Goal: Task Accomplishment & Management: Manage account settings

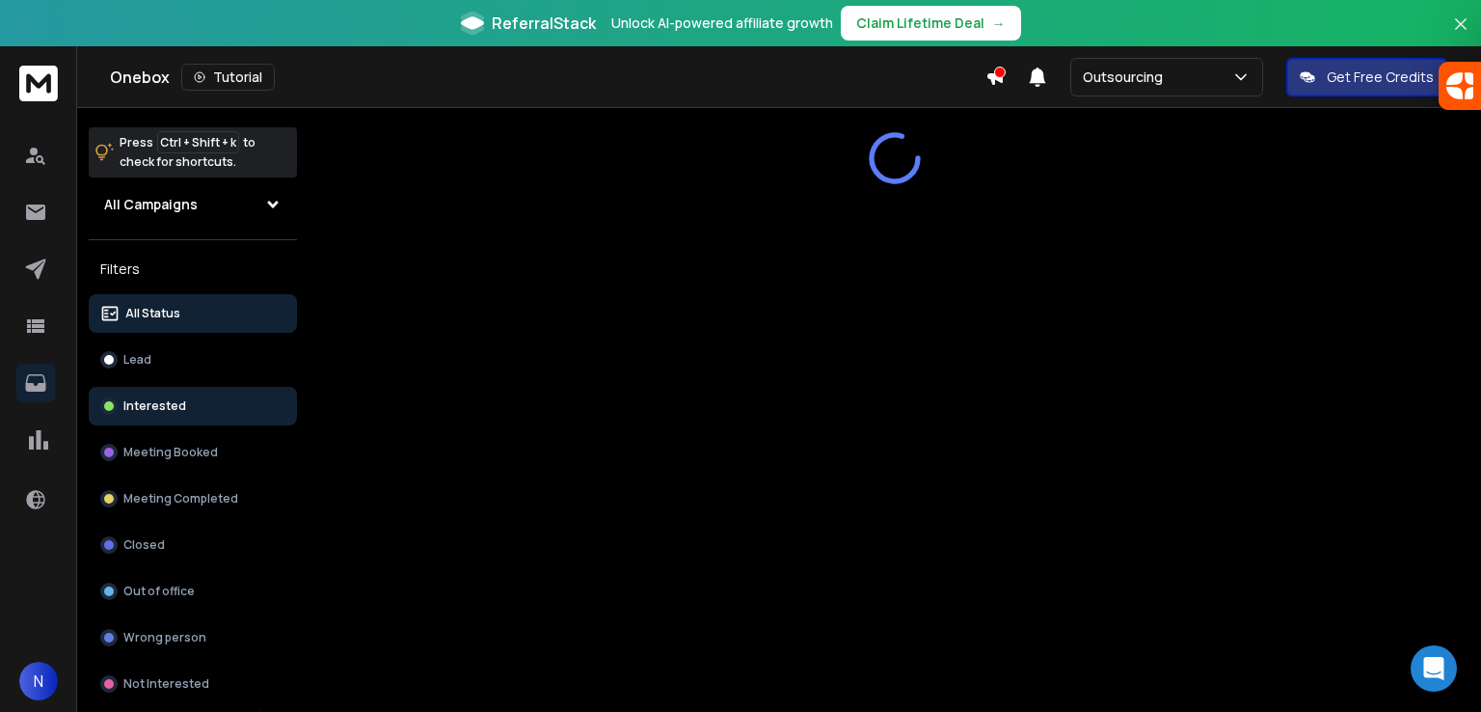
click at [150, 402] on p "Interested" at bounding box center [154, 405] width 63 height 15
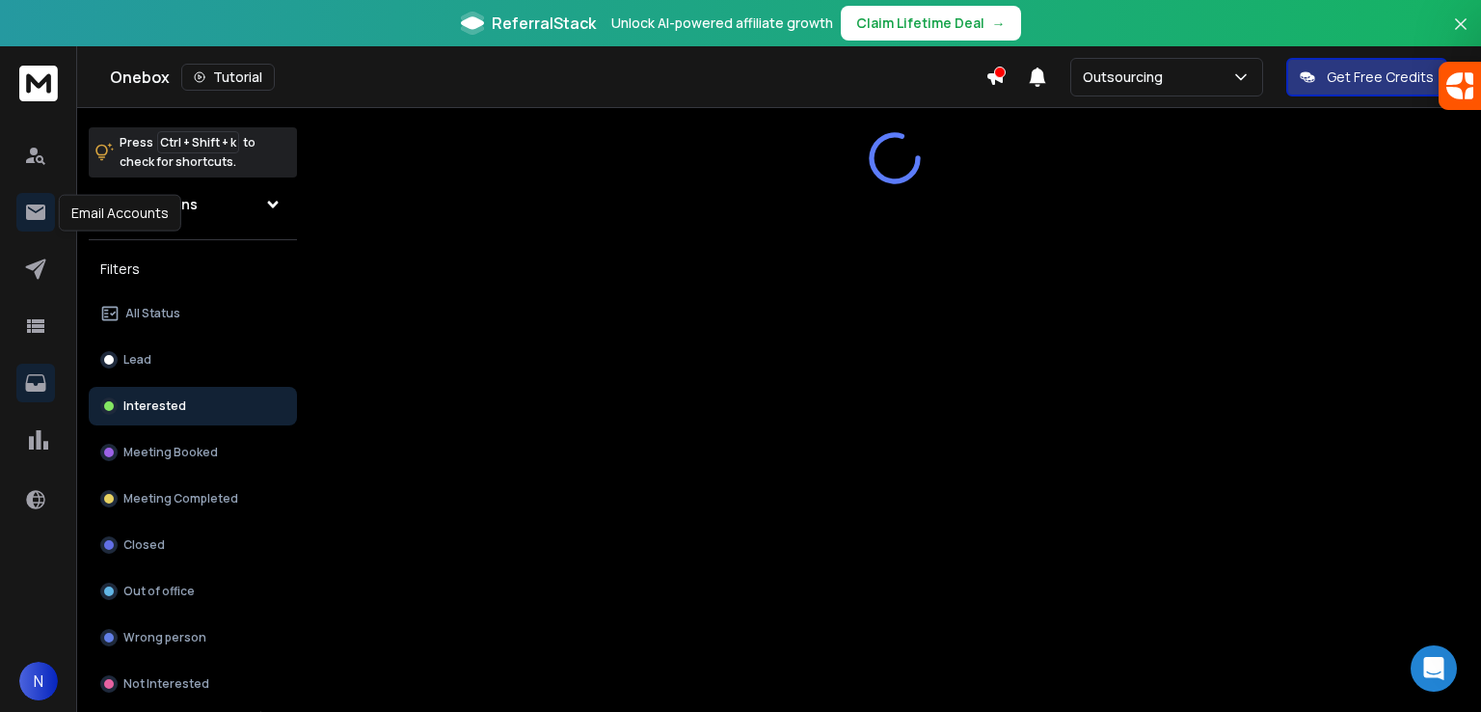
click at [34, 212] on icon at bounding box center [35, 212] width 23 height 23
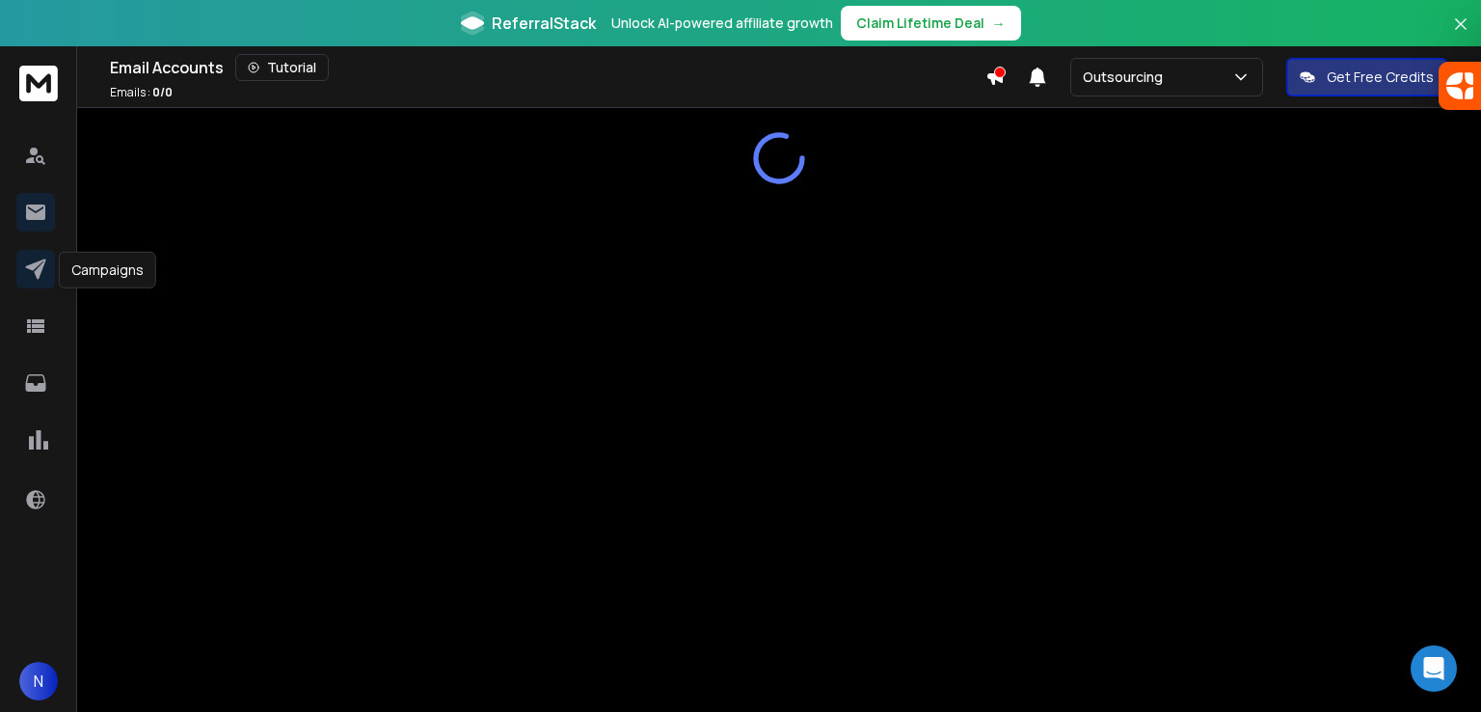
click at [42, 262] on icon at bounding box center [35, 268] width 23 height 23
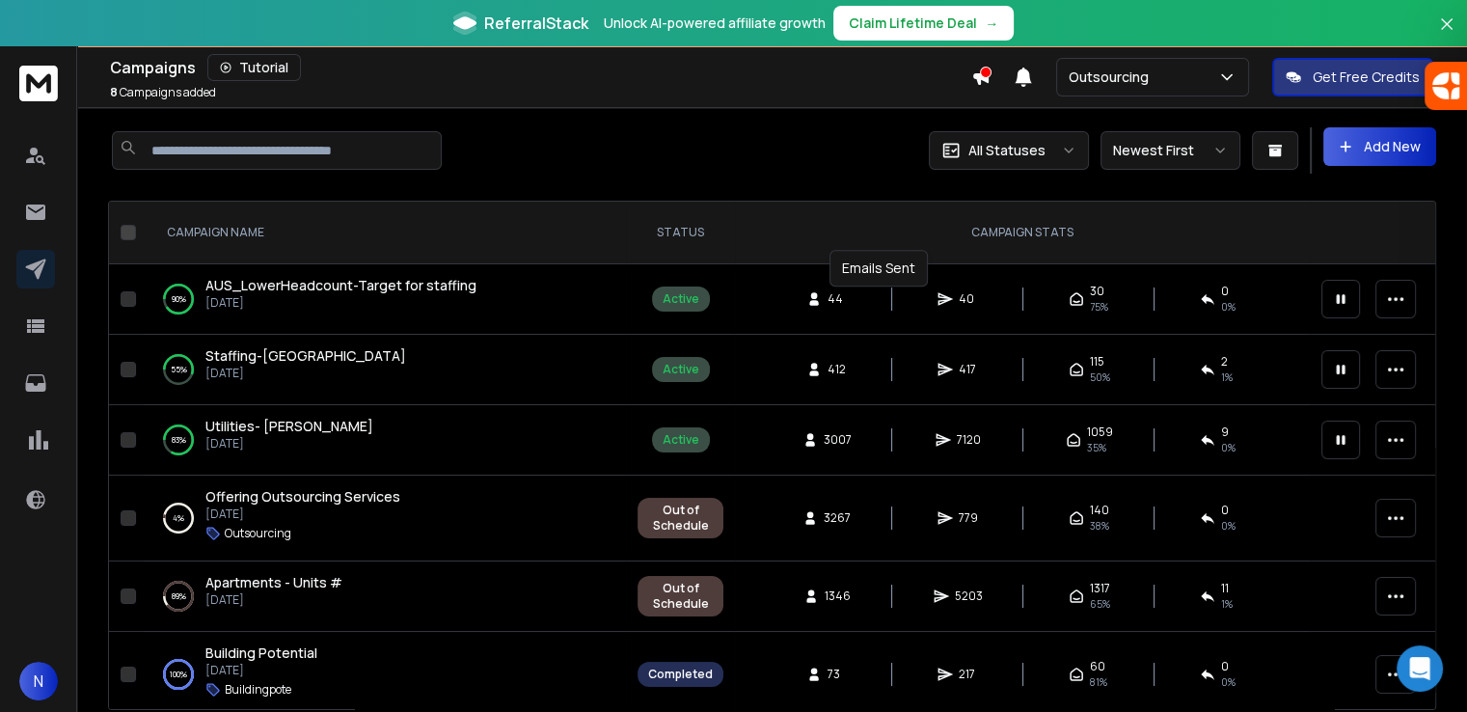
click at [938, 298] on icon at bounding box center [945, 298] width 15 height 13
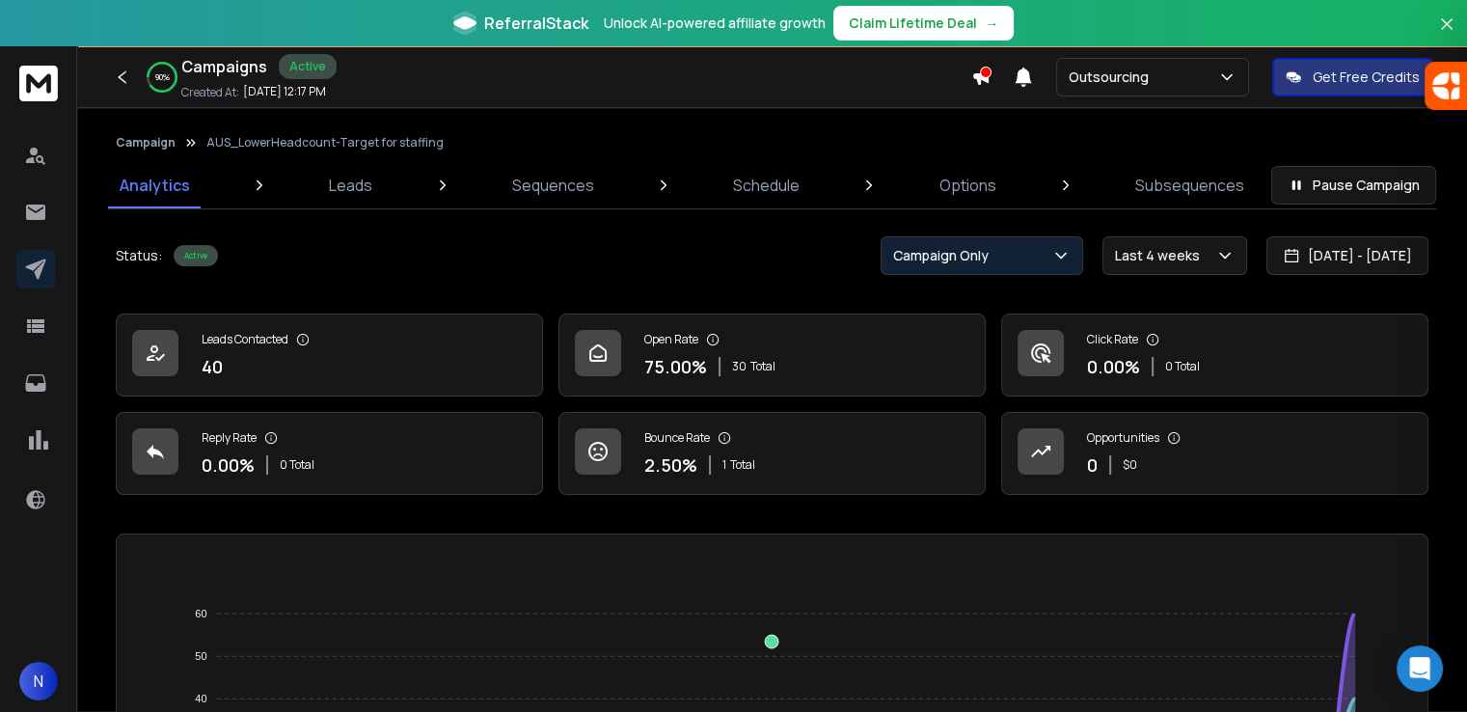
click at [933, 259] on p "Campaign Only" at bounding box center [944, 255] width 103 height 19
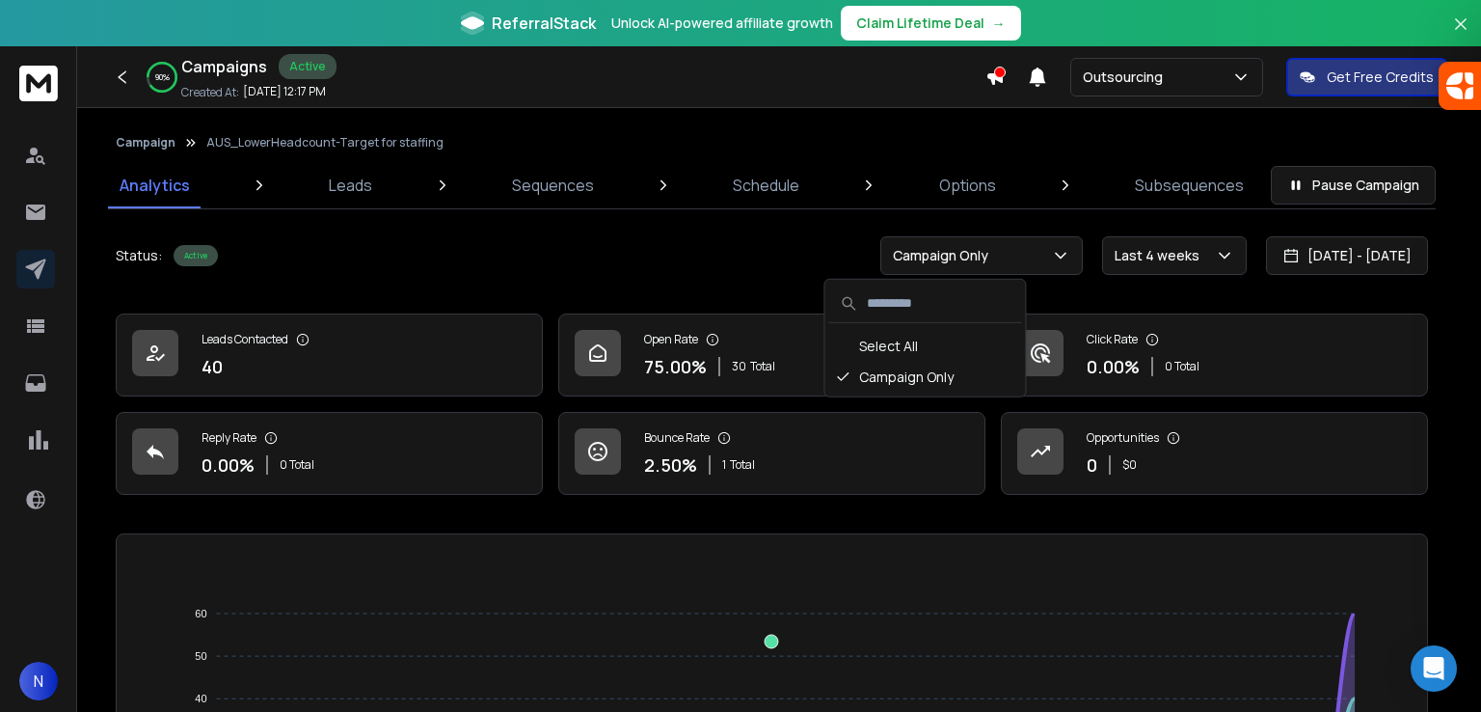
click at [690, 263] on div "Status: Active Pause Campaign Campaign Only Last 4 weeks [DATE] - [DATE]" at bounding box center [772, 255] width 1312 height 39
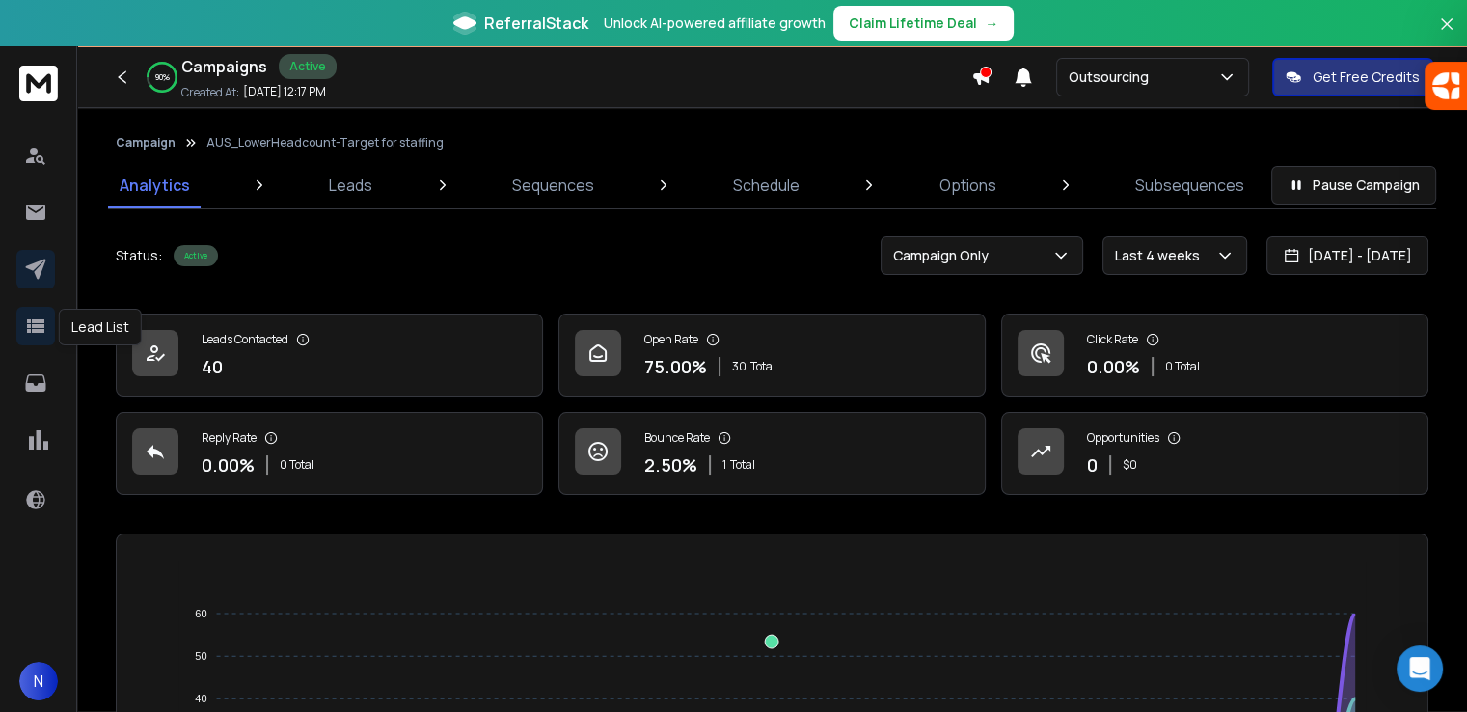
click at [41, 327] on icon at bounding box center [35, 325] width 17 height 13
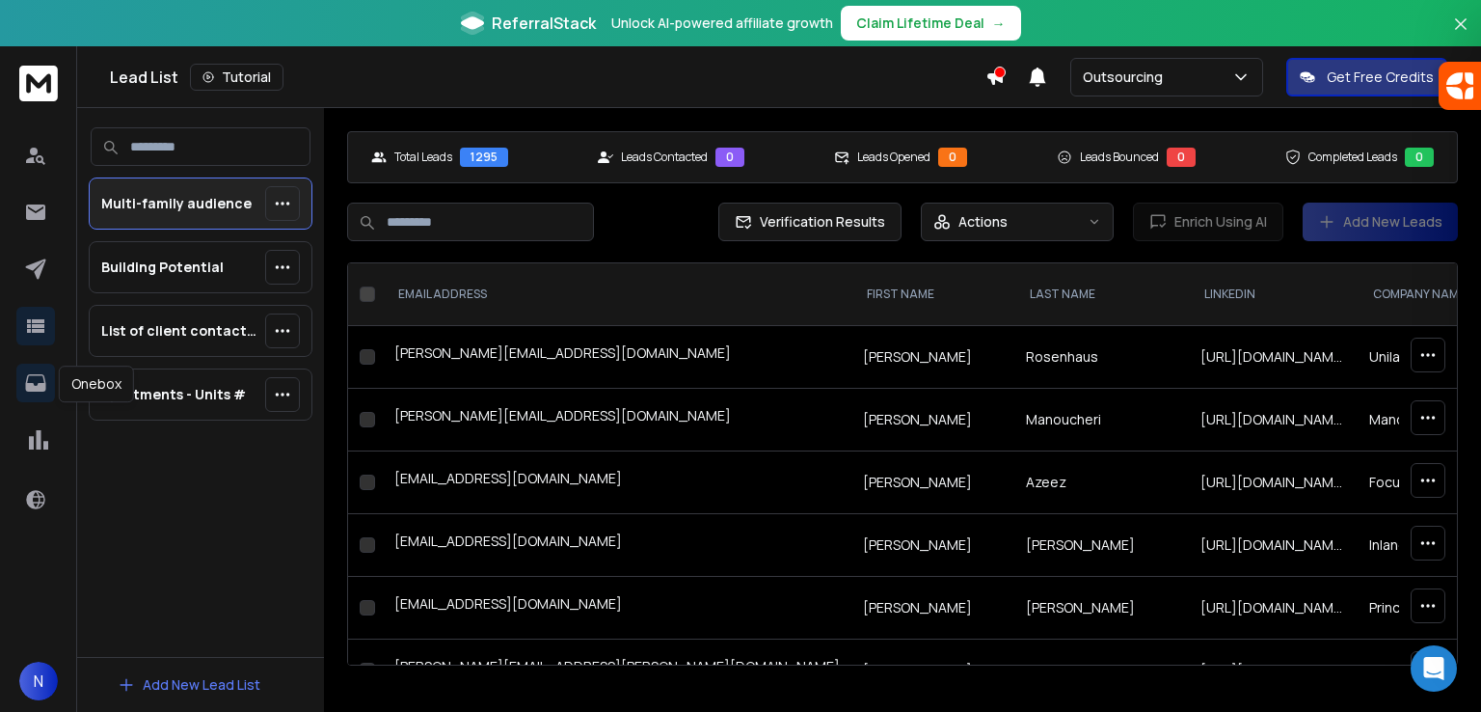
click at [31, 388] on icon at bounding box center [35, 382] width 20 height 17
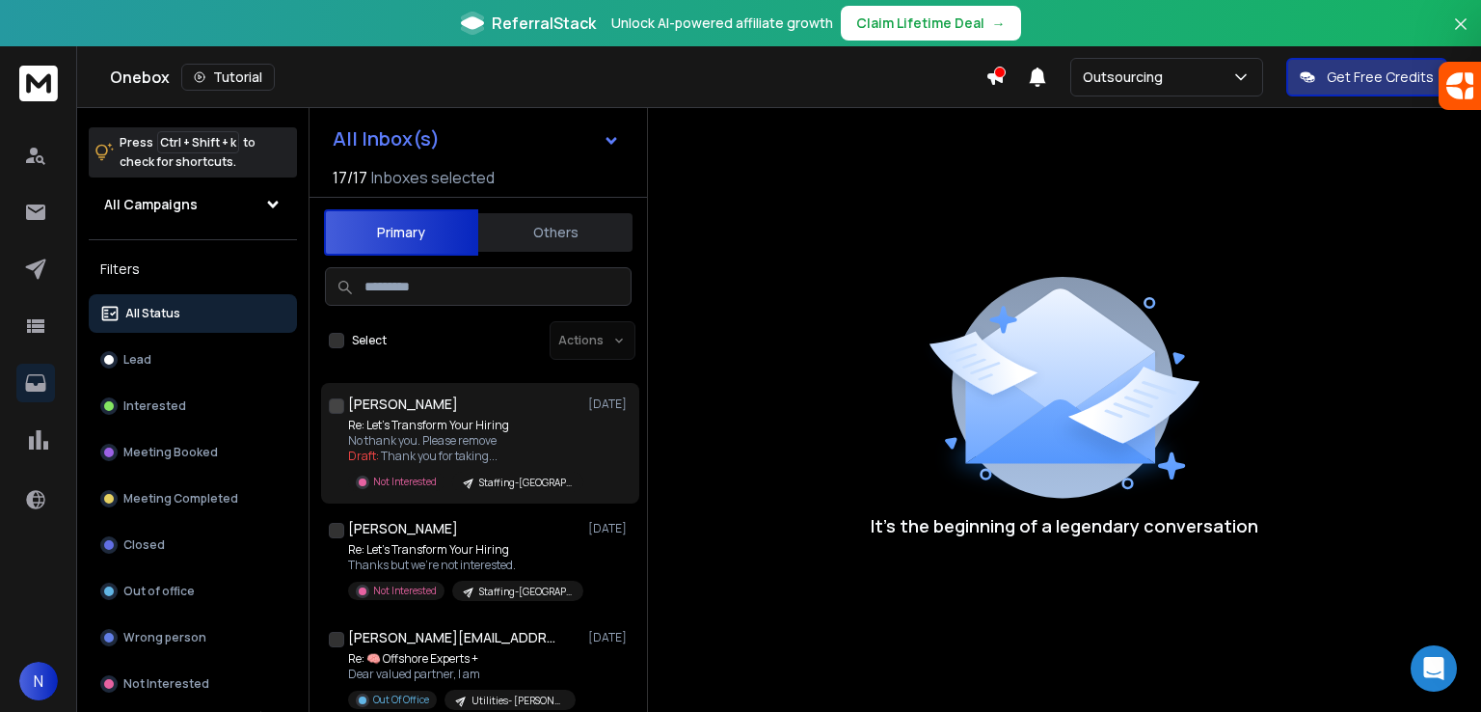
click at [331, 404] on button "button" at bounding box center [336, 405] width 15 height 15
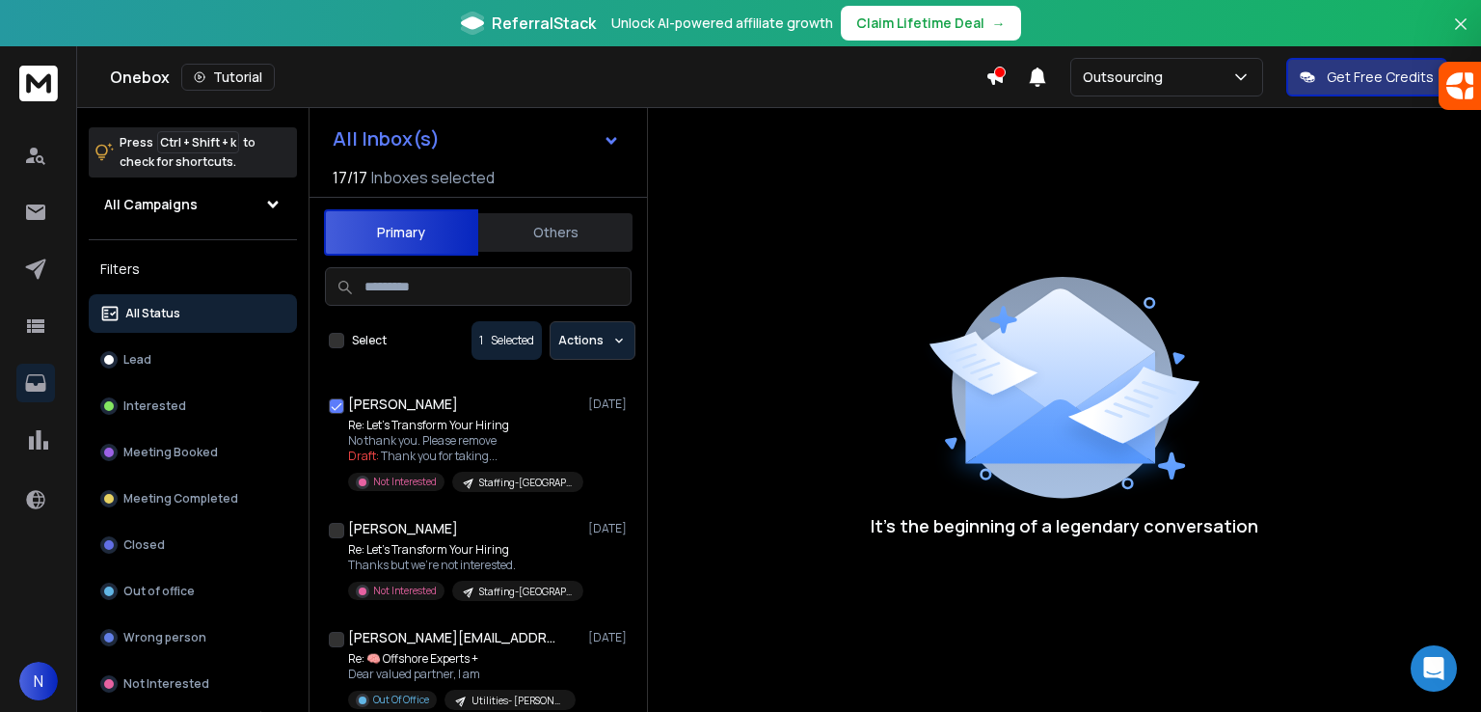
click at [598, 348] on button "Actions" at bounding box center [593, 340] width 86 height 39
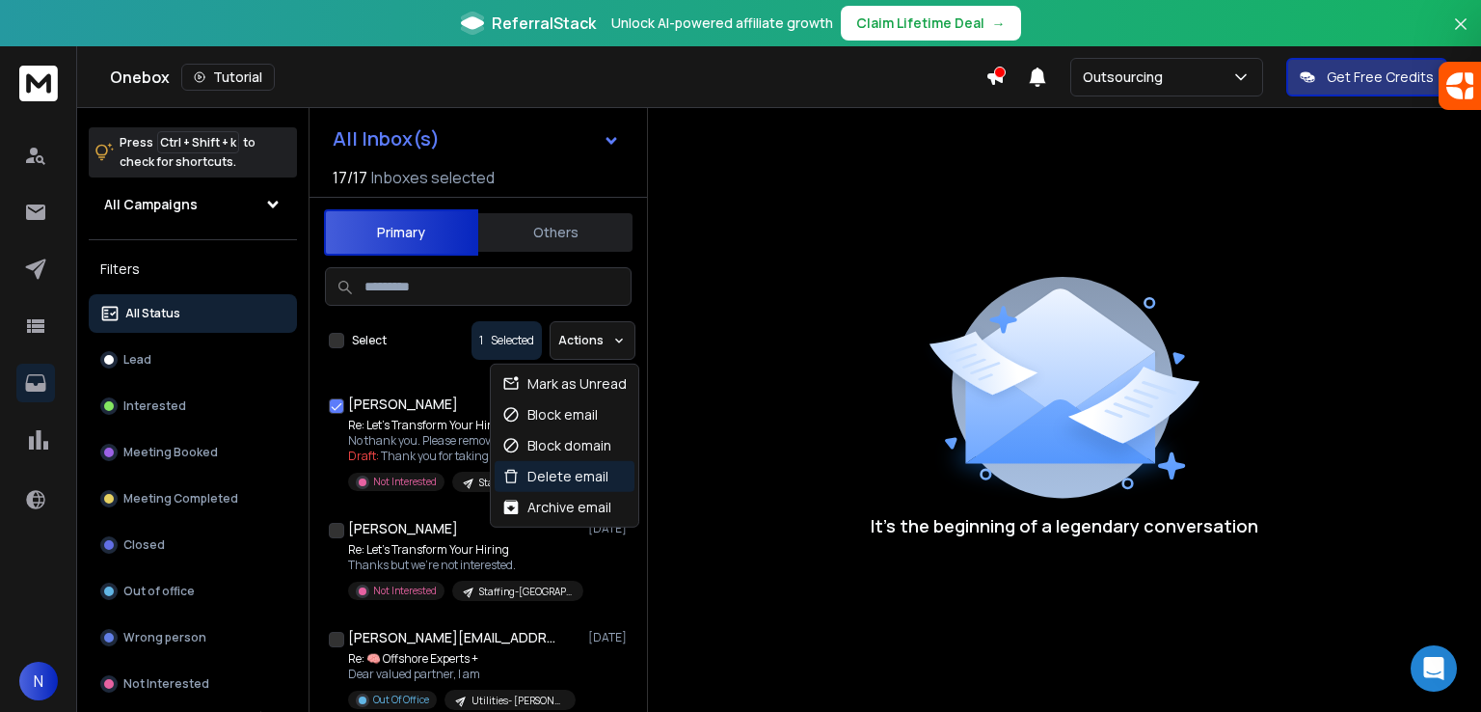
click at [572, 477] on div "Delete email" at bounding box center [555, 476] width 106 height 19
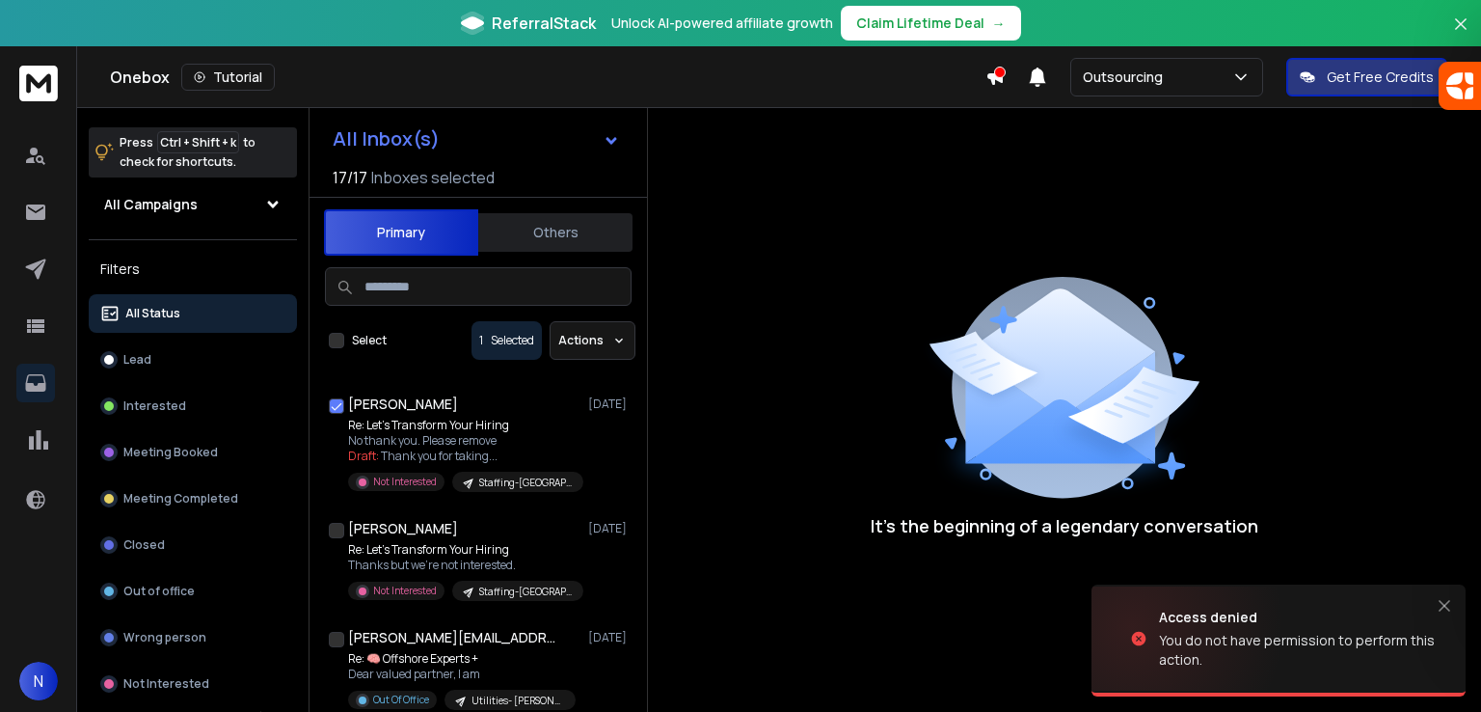
click at [1442, 604] on div "Access denied You do not have permission to perform this action." at bounding box center [1286, 638] width 359 height 108
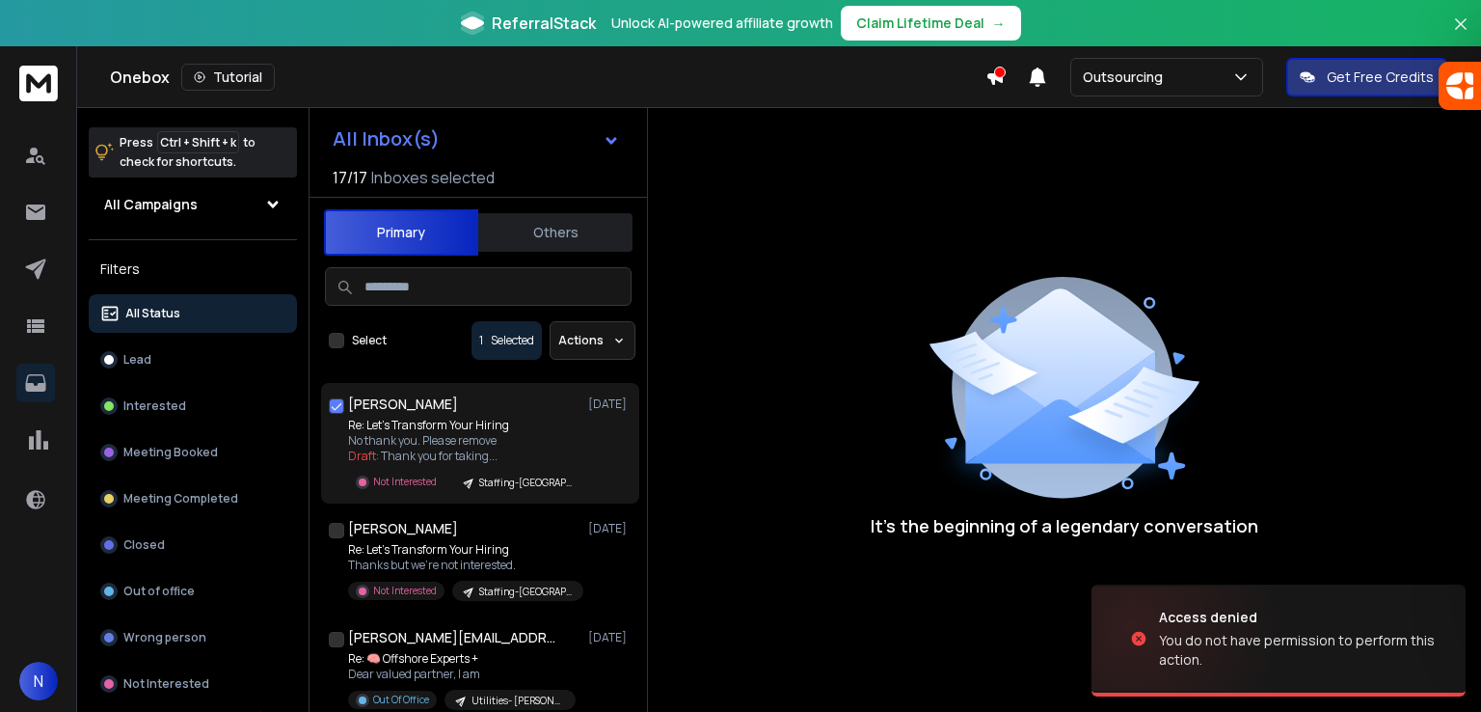
click at [339, 405] on button "button" at bounding box center [336, 405] width 15 height 15
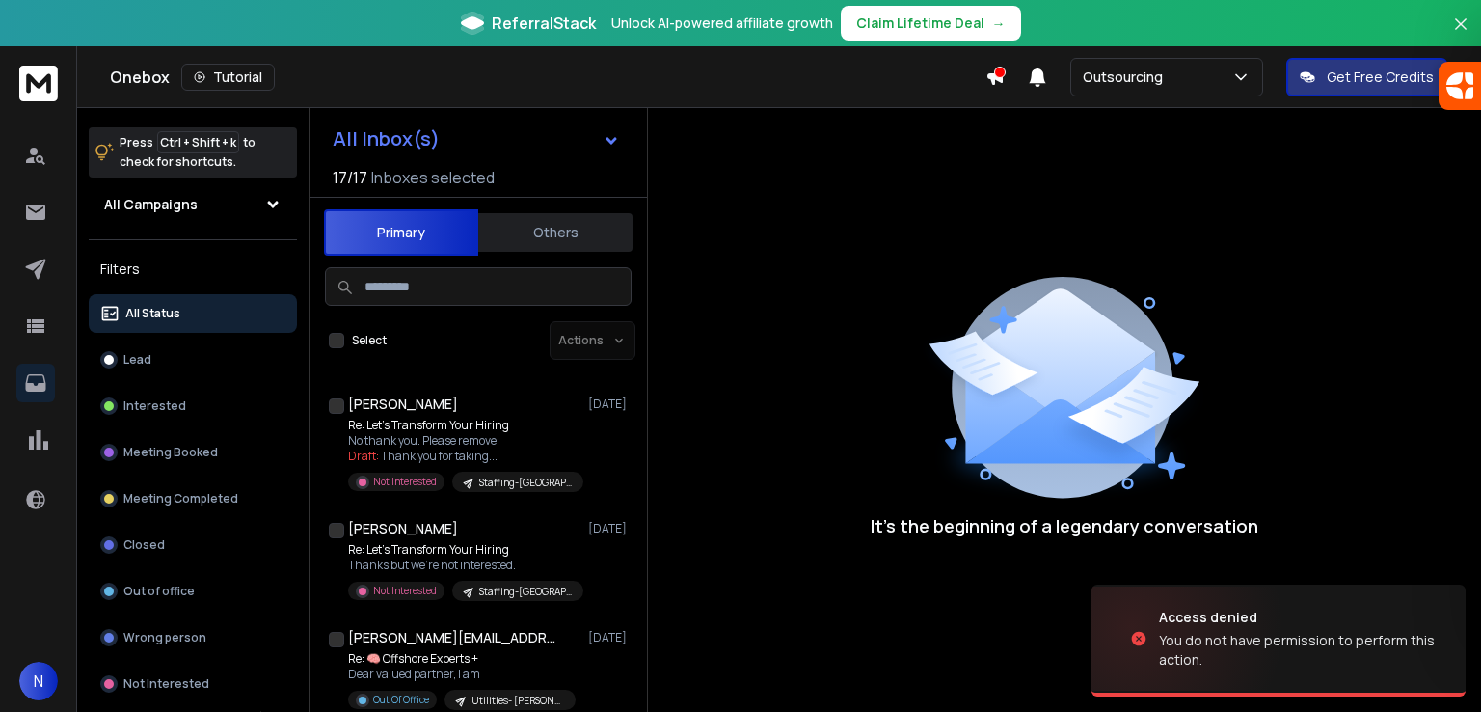
click at [618, 334] on div "Actions" at bounding box center [593, 340] width 86 height 39
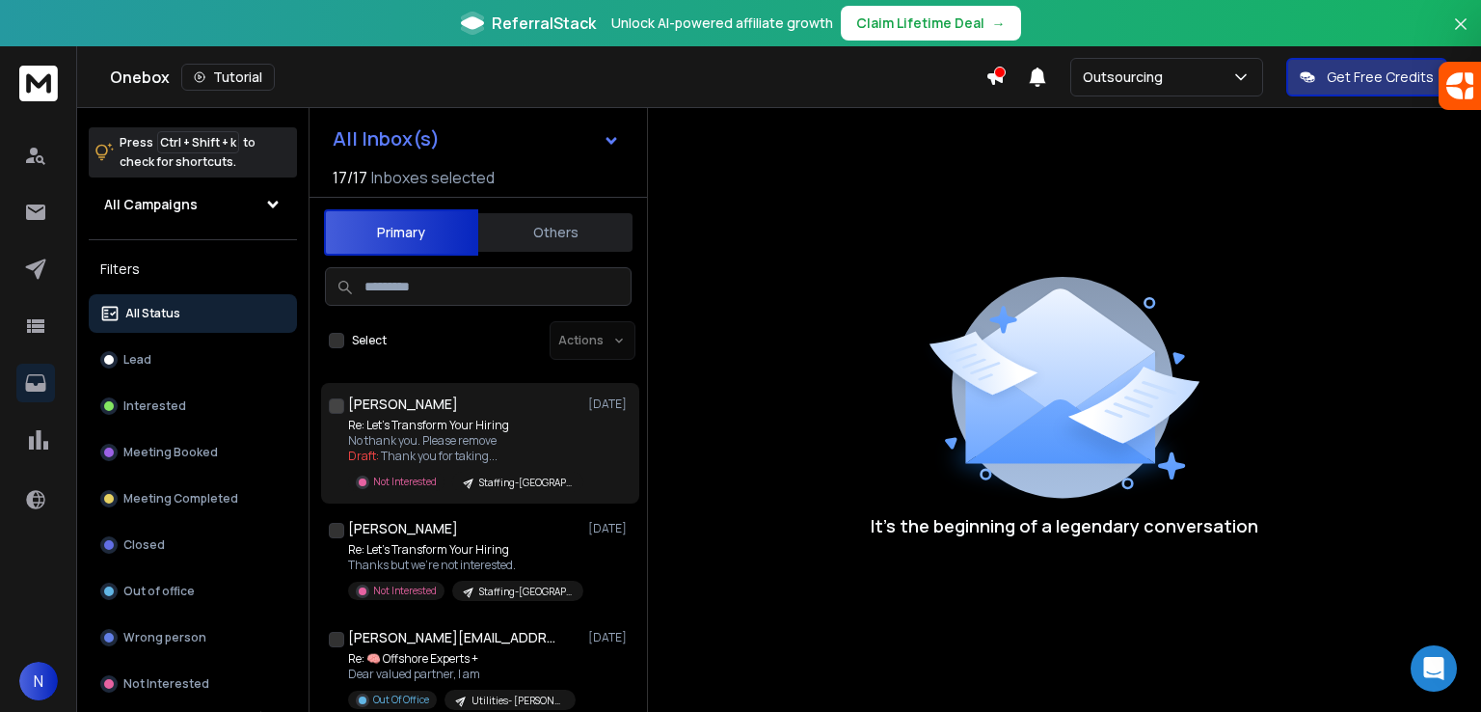
click at [453, 447] on p "No thank you. Please remove" at bounding box center [463, 440] width 231 height 15
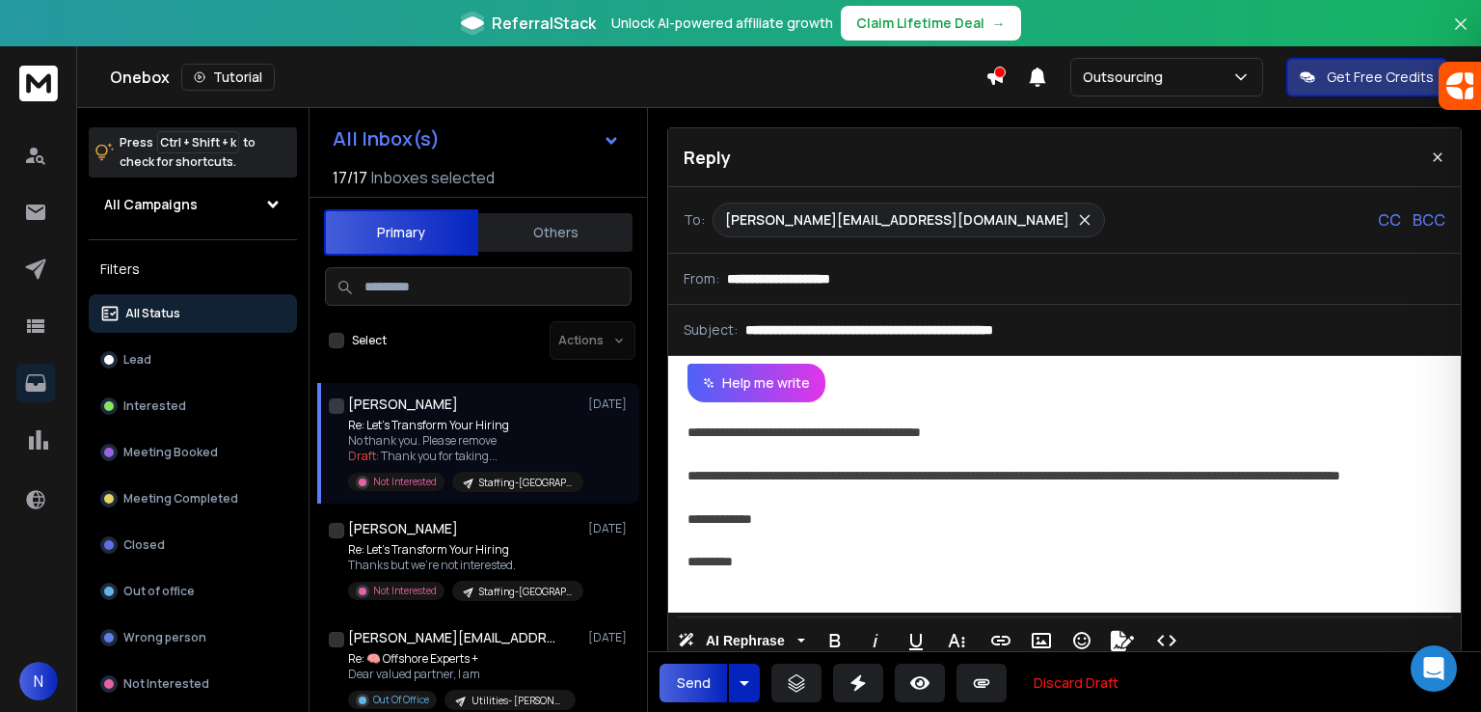
click at [695, 684] on button "Send" at bounding box center [693, 682] width 67 height 39
click at [1049, 683] on button "Discard Draft" at bounding box center [1076, 682] width 116 height 39
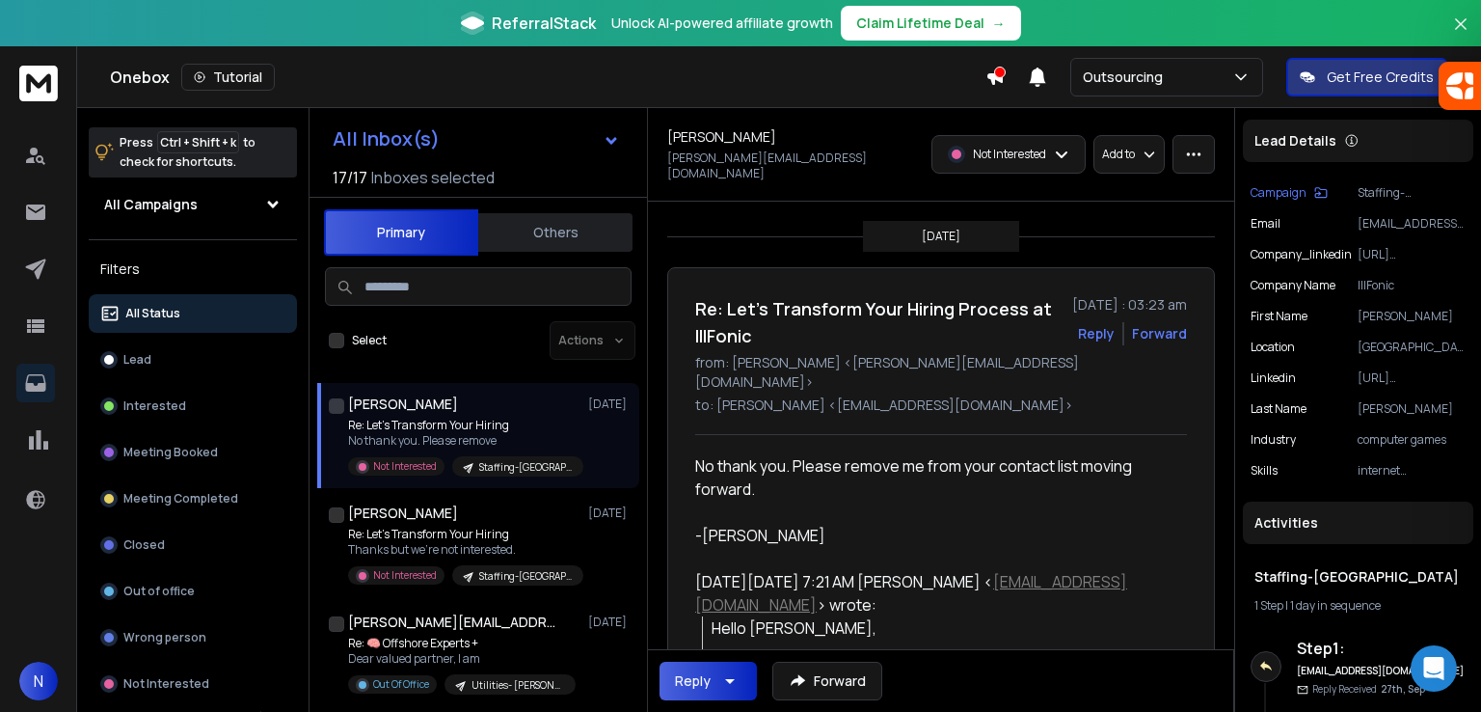
click at [408, 418] on p "Re: Let’s Transform Your Hiring" at bounding box center [463, 425] width 231 height 15
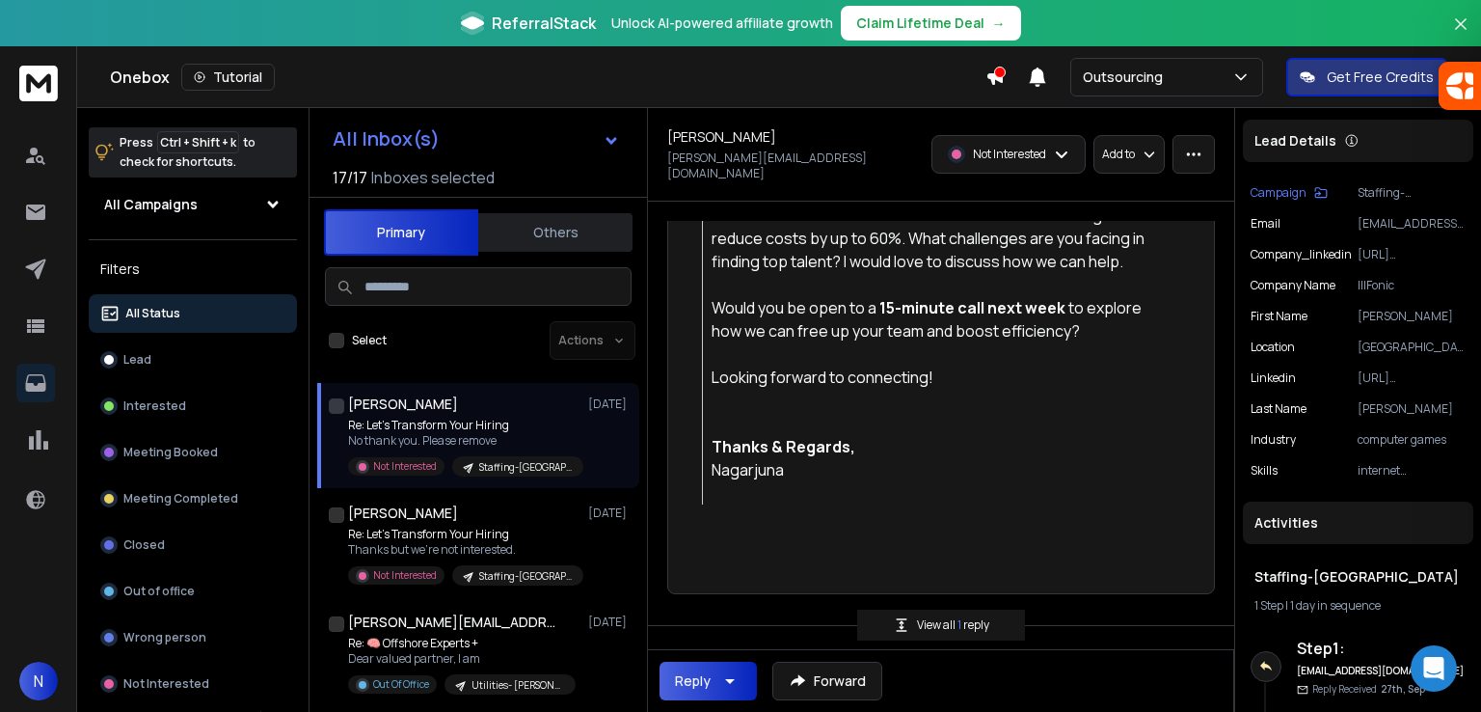
scroll to position [622, 0]
click at [730, 682] on icon "button" at bounding box center [730, 681] width 10 height 5
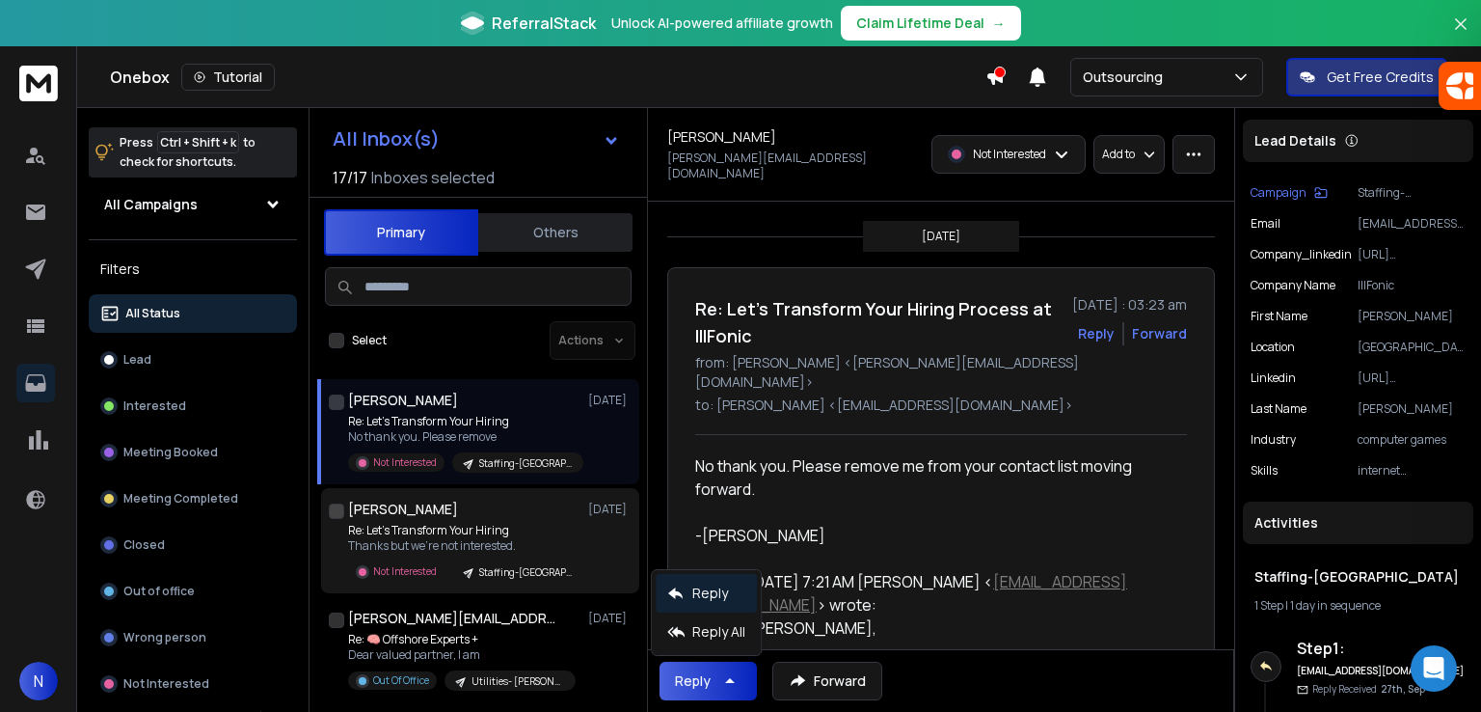
scroll to position [4, 0]
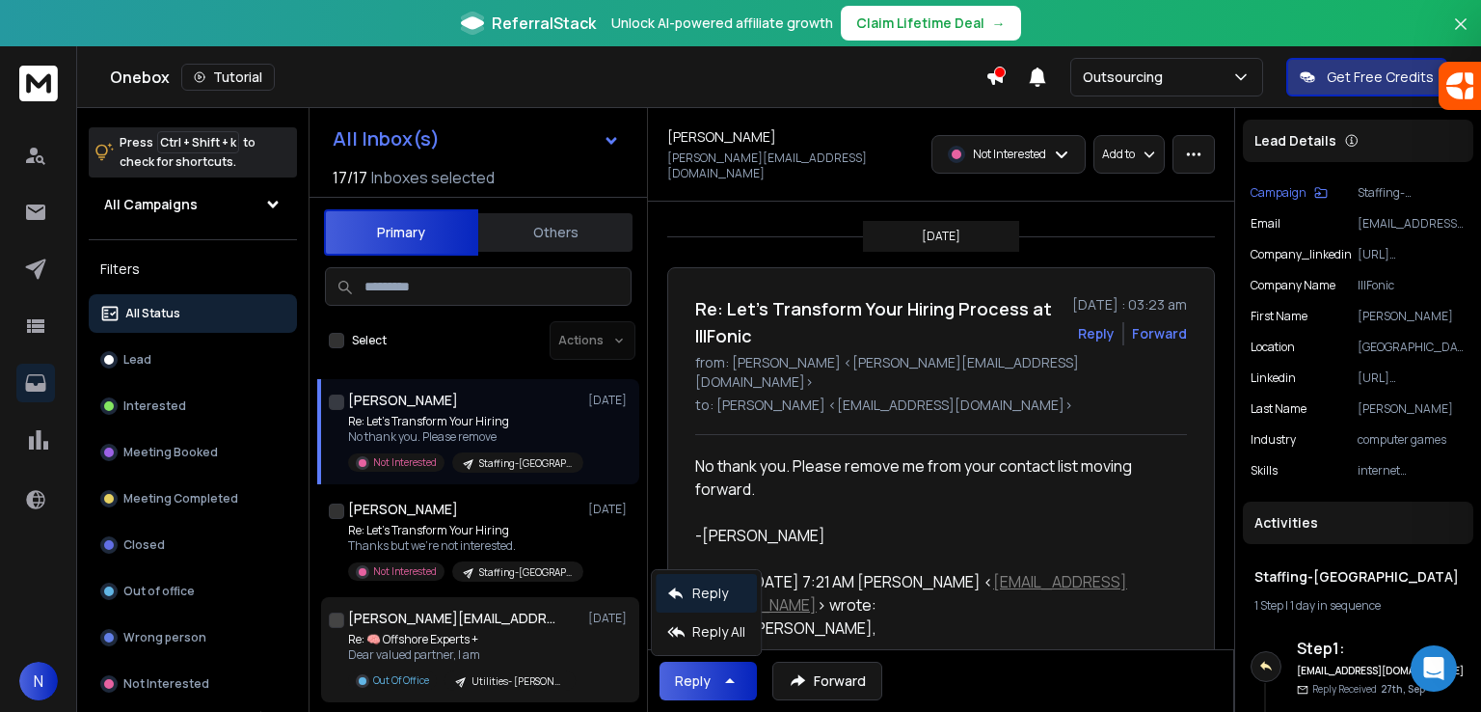
click at [467, 624] on h1 "[PERSON_NAME][EMAIL_ADDRESS][DOMAIN_NAME]" at bounding box center [454, 617] width 212 height 19
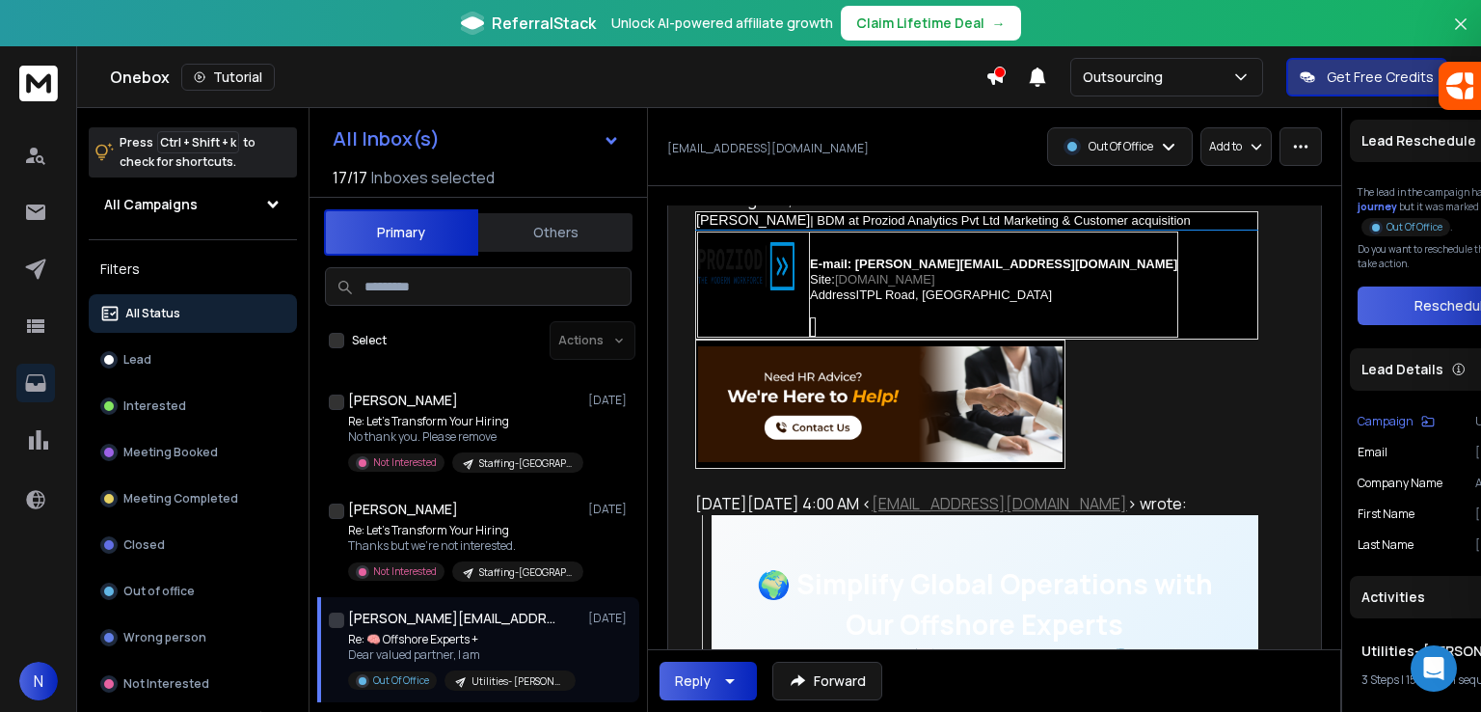
scroll to position [386, 0]
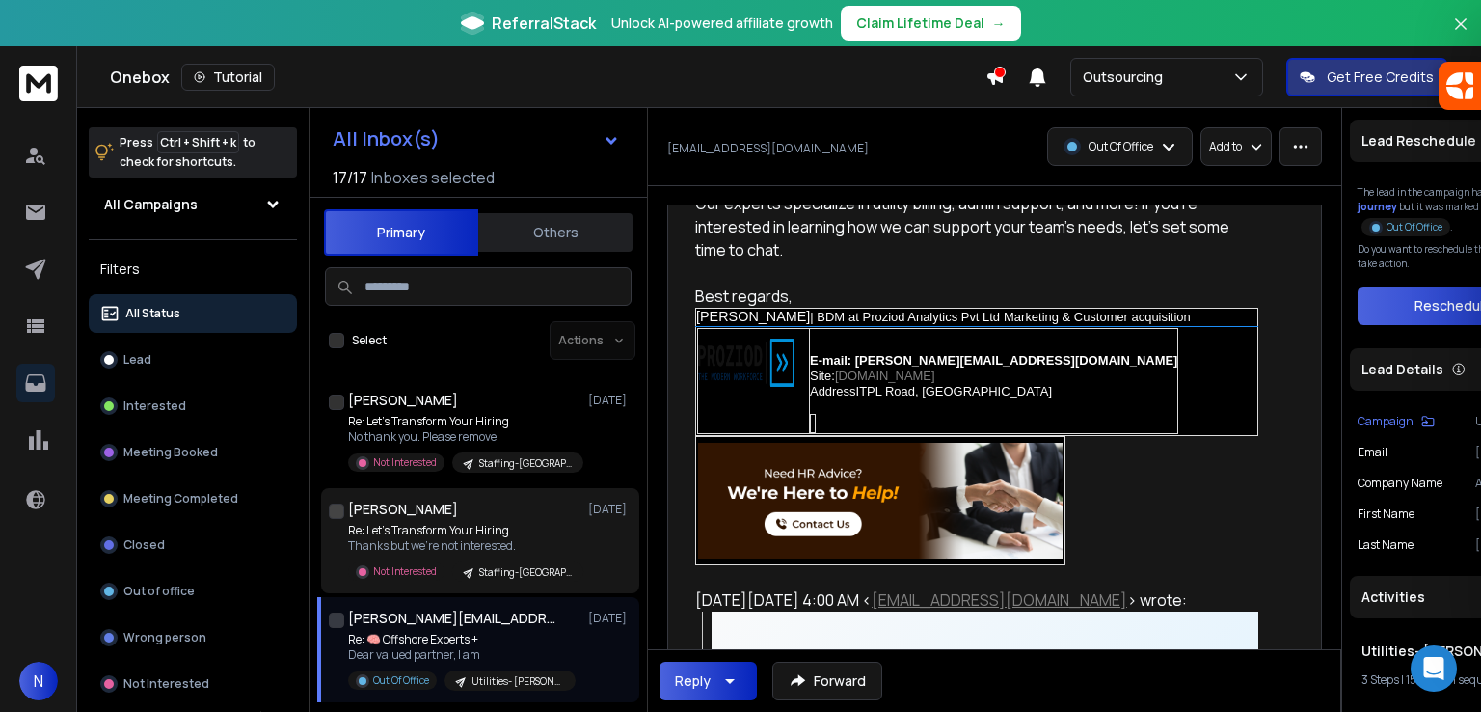
click at [472, 538] on p "Thanks but we're not interested." at bounding box center [463, 545] width 231 height 15
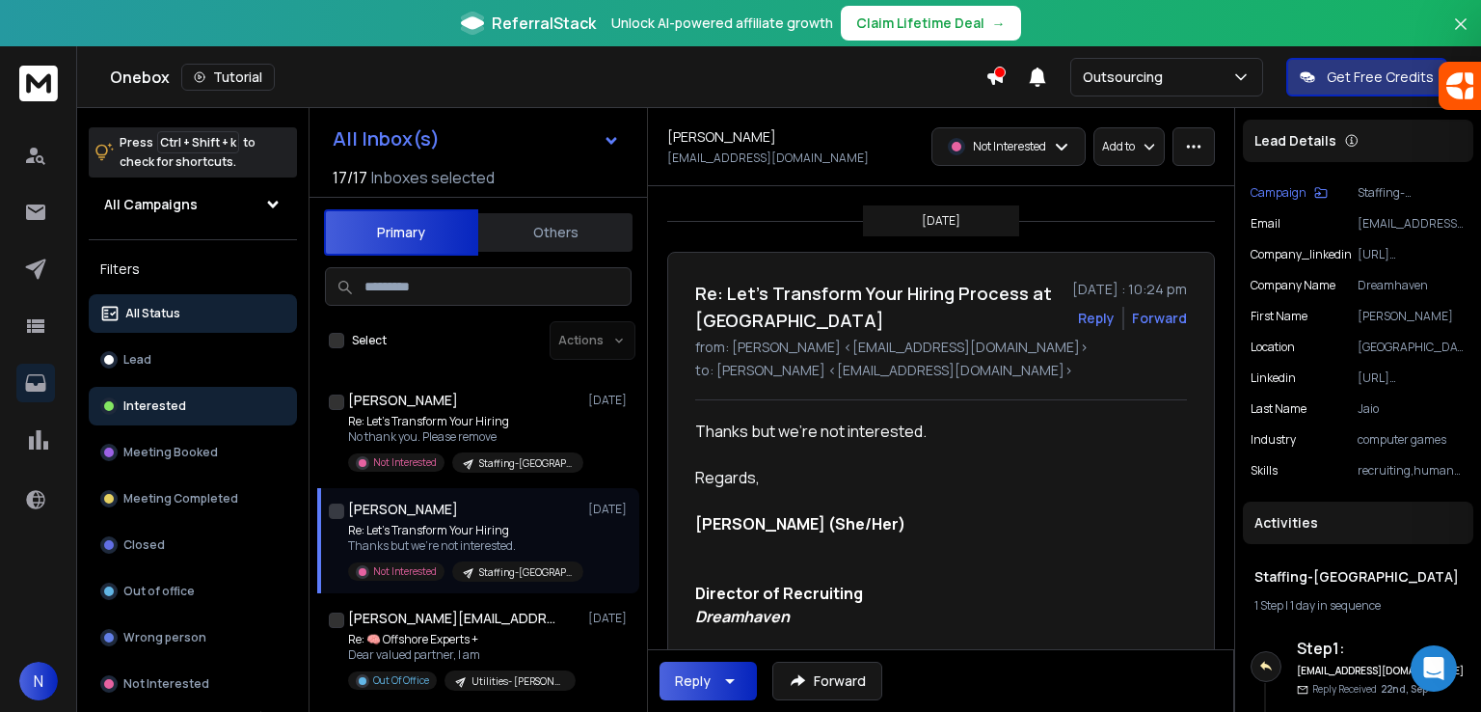
click at [146, 398] on p "Interested" at bounding box center [154, 405] width 63 height 15
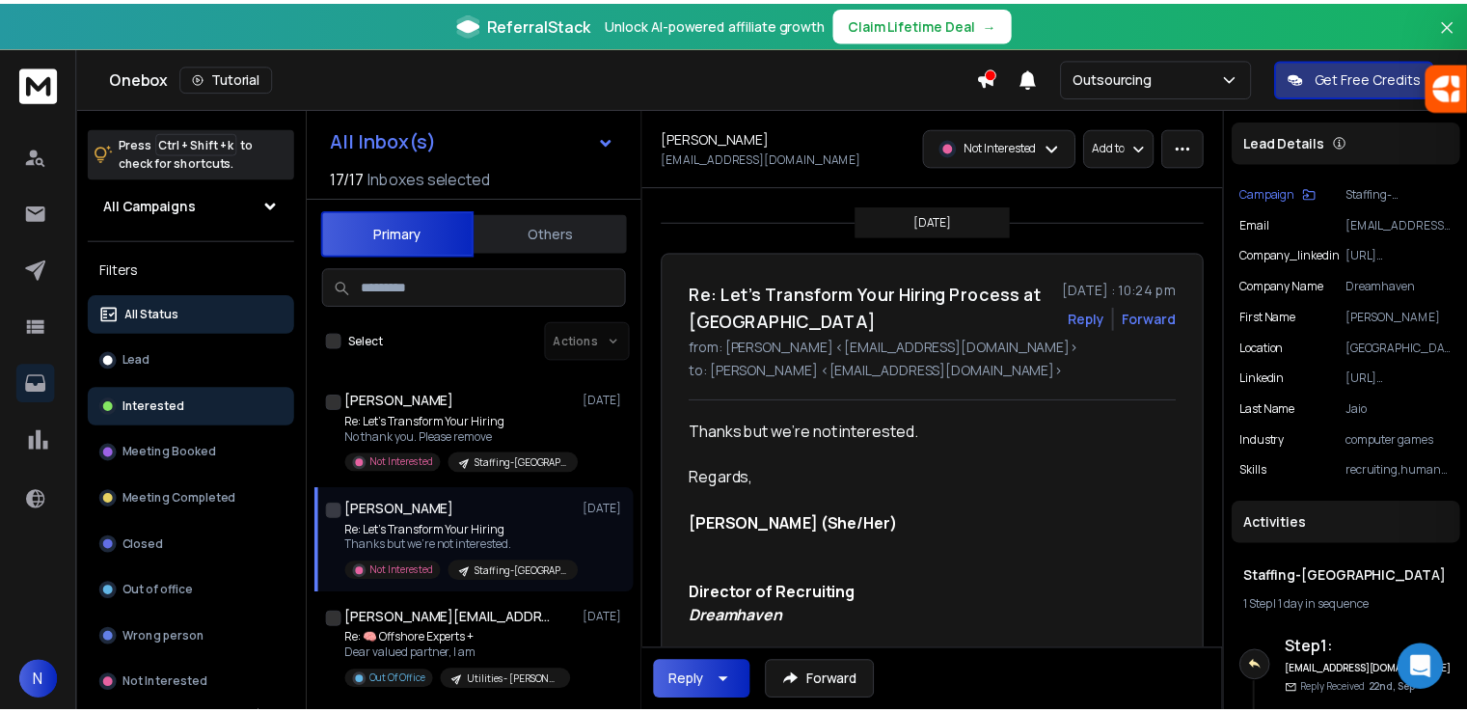
scroll to position [0, 0]
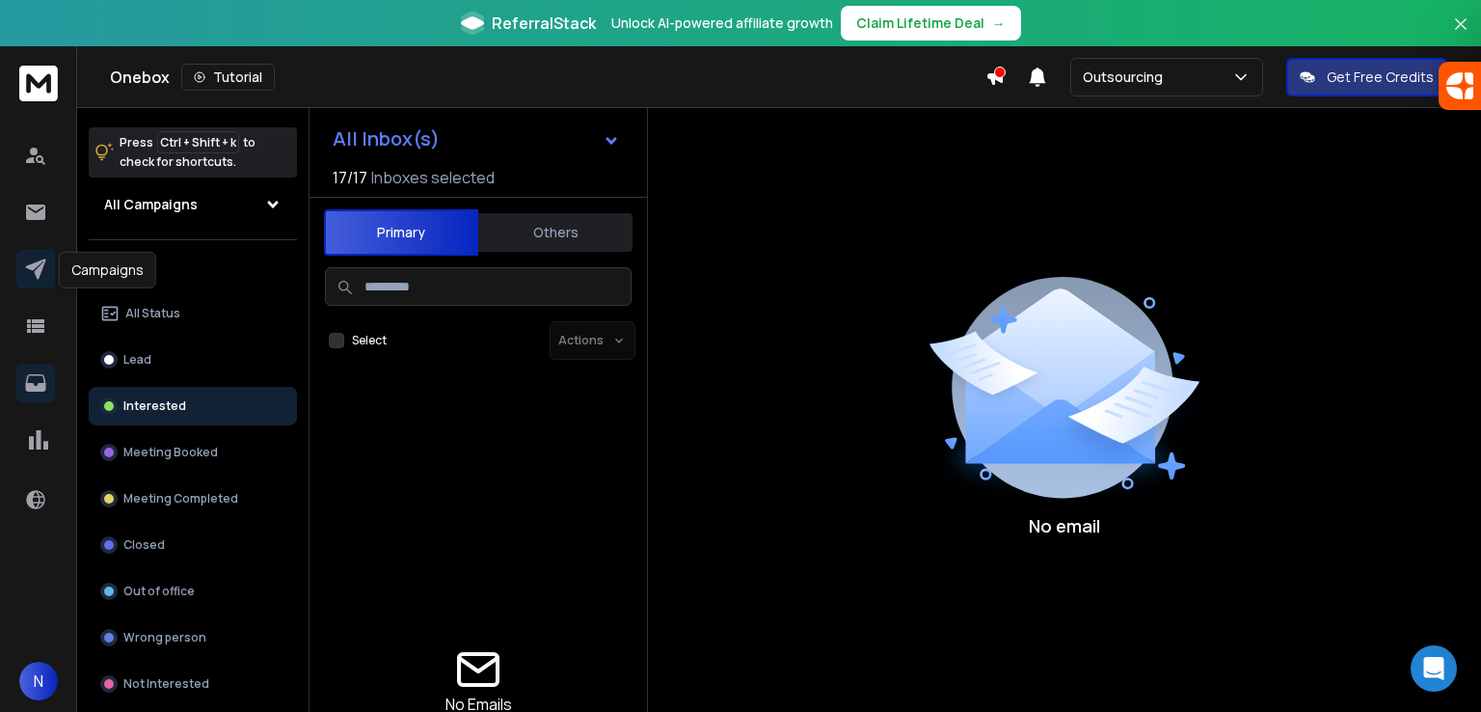
click at [27, 277] on icon at bounding box center [35, 268] width 23 height 23
